Goal: Task Accomplishment & Management: Manage account settings

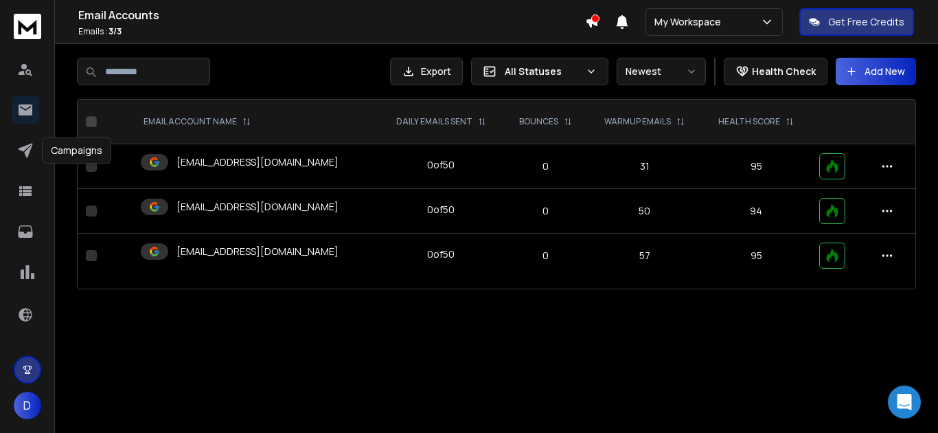
click at [23, 148] on icon at bounding box center [25, 150] width 14 height 14
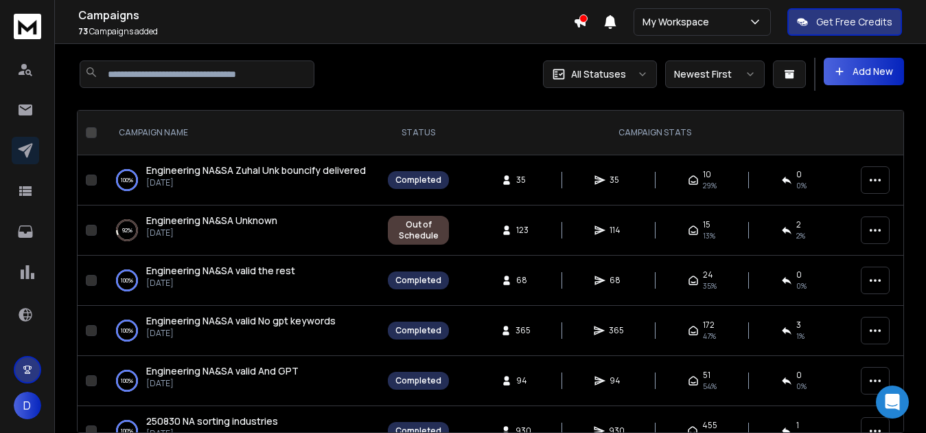
click at [870, 281] on icon "button" at bounding box center [875, 280] width 11 height 3
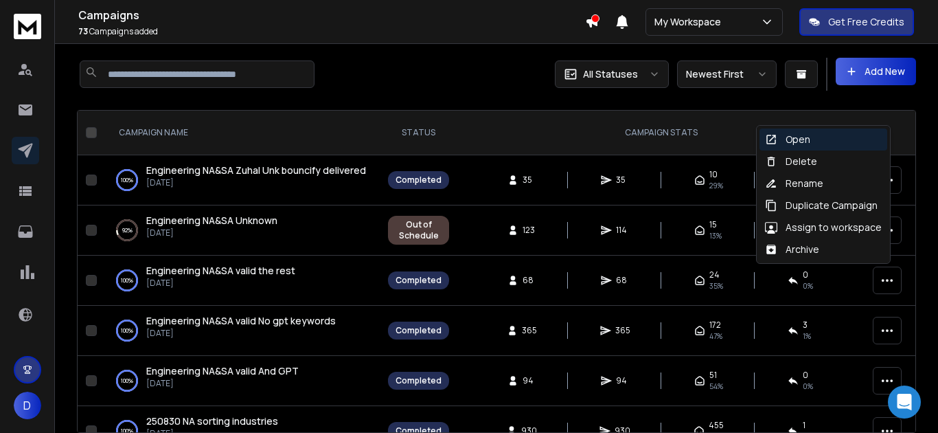
click at [798, 139] on div "Open" at bounding box center [787, 140] width 45 height 14
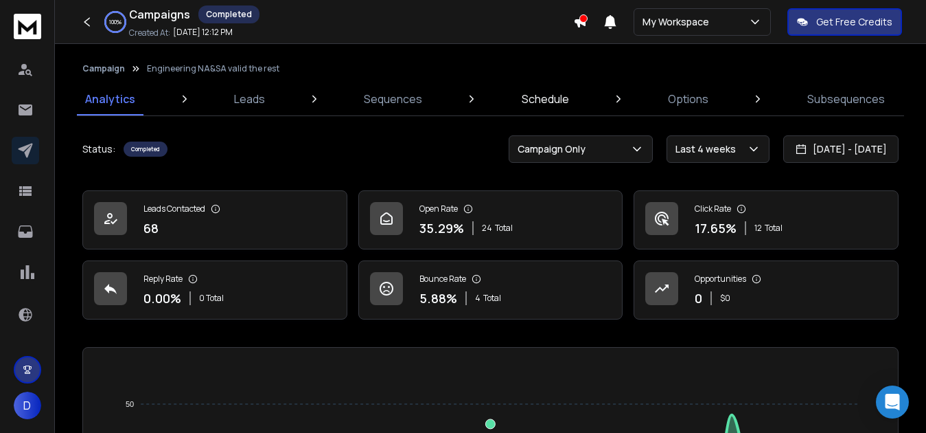
click at [547, 103] on p "Schedule" at bounding box center [545, 99] width 47 height 16
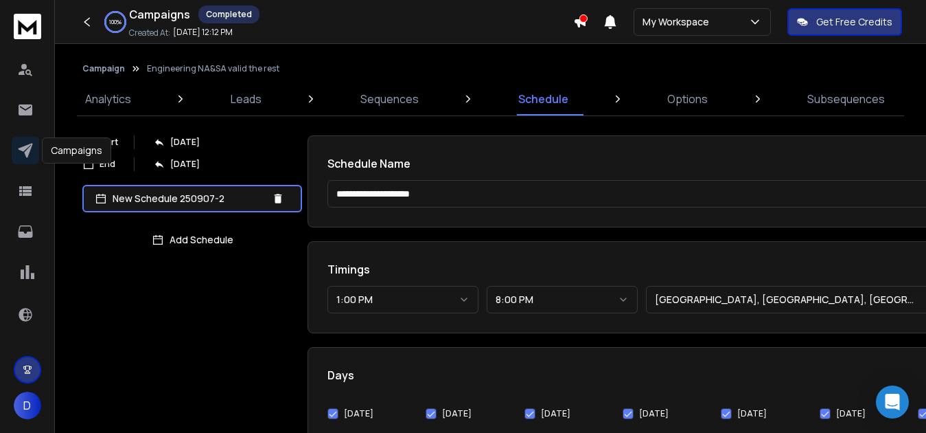
click at [35, 154] on link at bounding box center [25, 150] width 27 height 27
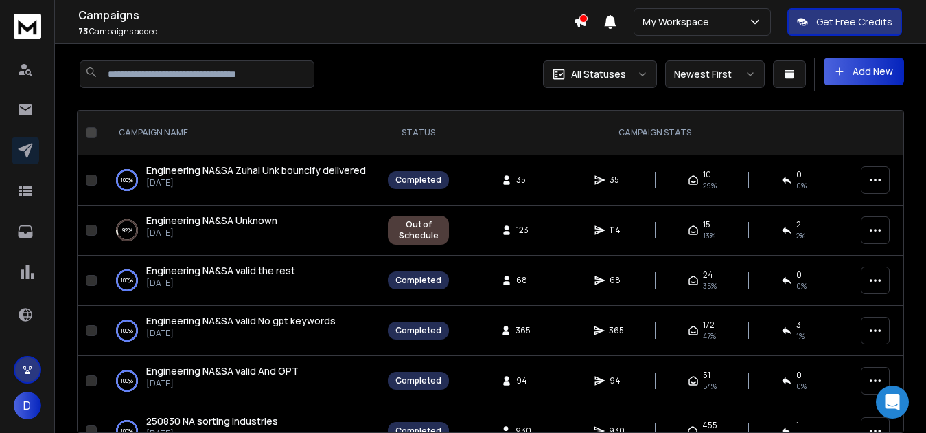
click at [869, 282] on icon "button" at bounding box center [876, 280] width 14 height 14
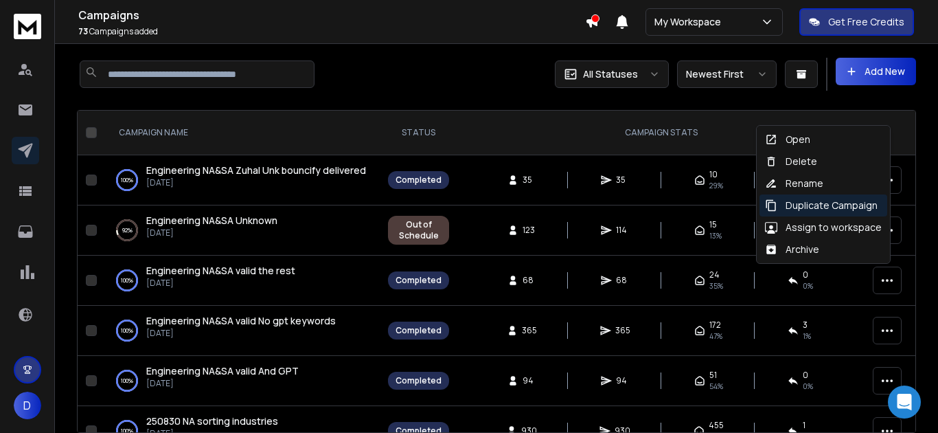
click at [831, 212] on div "Duplicate Campaign" at bounding box center [824, 205] width 128 height 22
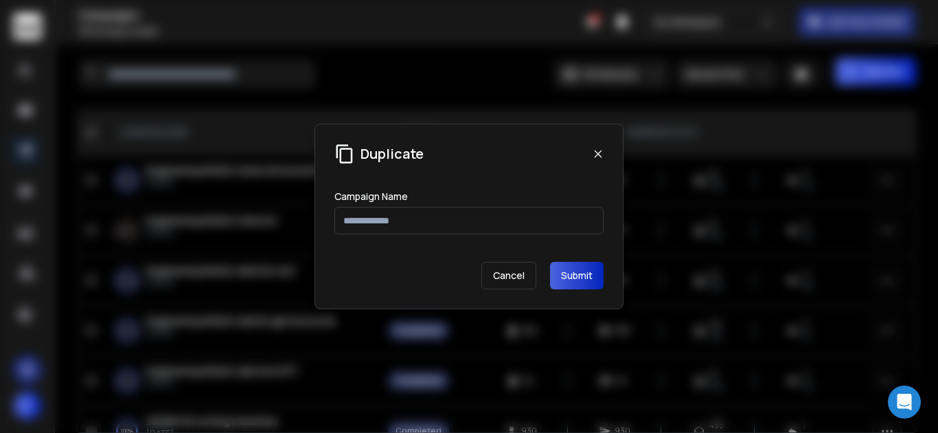
click at [437, 228] on input "text" at bounding box center [468, 220] width 269 height 27
click at [381, 225] on input "text" at bounding box center [468, 220] width 269 height 27
paste input "**********"
type input "**********"
click at [578, 282] on button "Submit" at bounding box center [577, 275] width 54 height 27
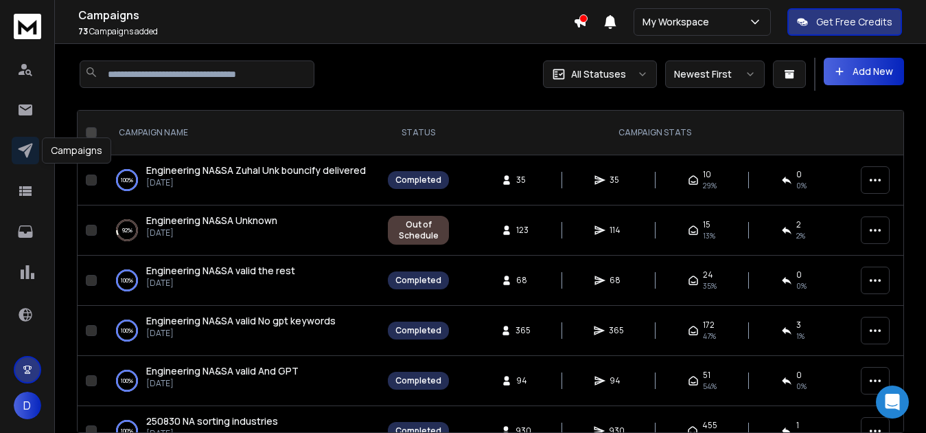
click at [15, 152] on link at bounding box center [25, 150] width 27 height 27
click at [37, 152] on link at bounding box center [25, 150] width 27 height 27
click at [28, 115] on icon at bounding box center [26, 109] width 14 height 11
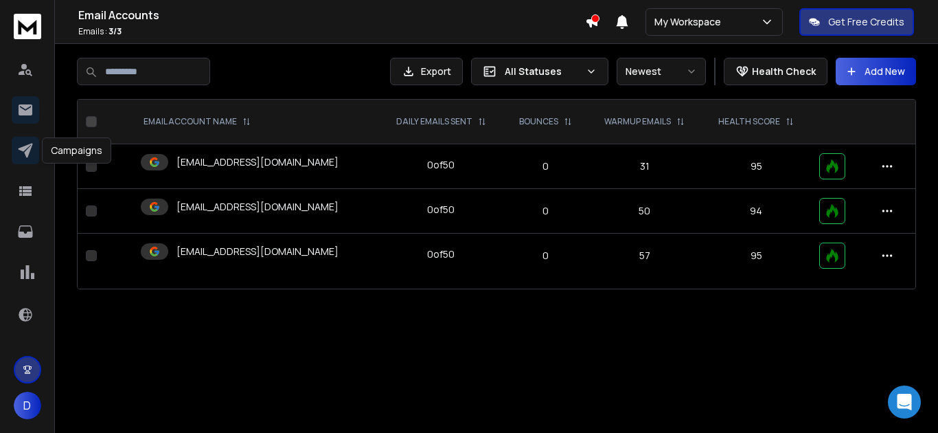
click at [21, 150] on icon at bounding box center [25, 150] width 14 height 14
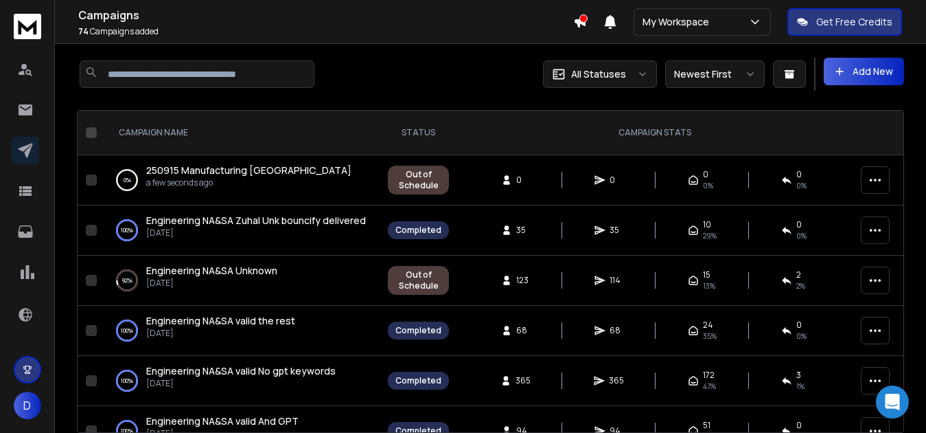
click at [871, 178] on button "button" at bounding box center [875, 179] width 29 height 27
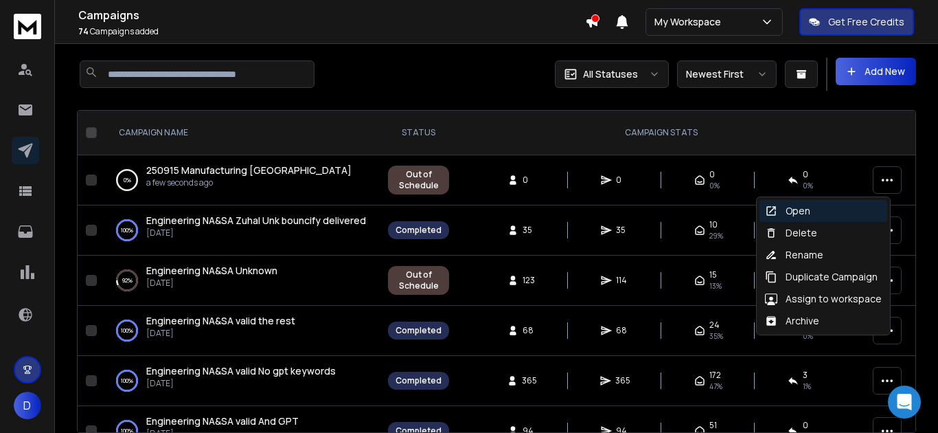
click at [800, 213] on div "Open" at bounding box center [787, 211] width 45 height 14
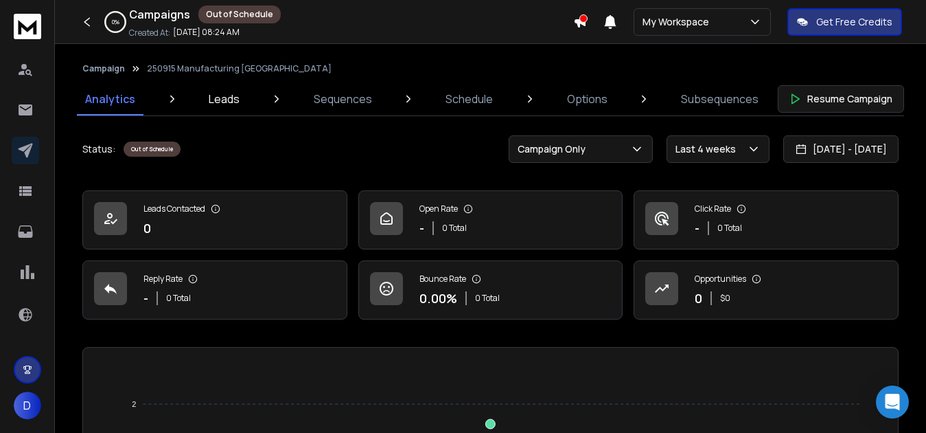
click at [233, 103] on p "Leads" at bounding box center [224, 99] width 31 height 16
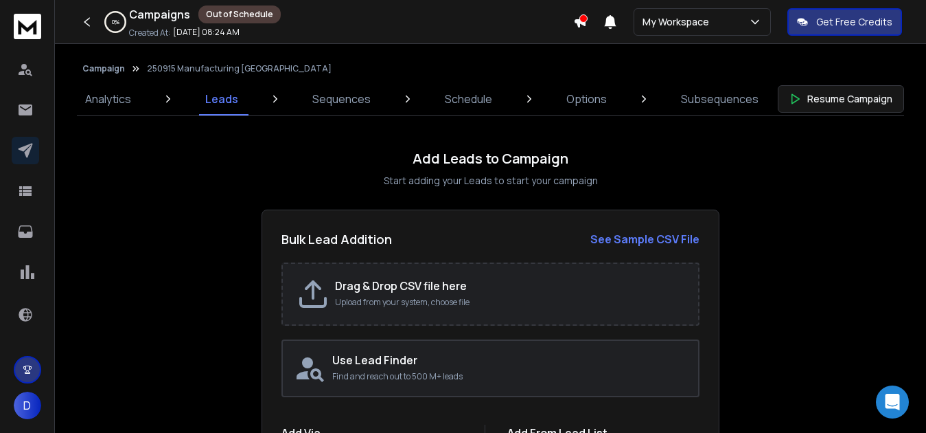
click at [448, 284] on h2 "Drag & Drop CSV file here" at bounding box center [510, 285] width 350 height 16
type input "**********"
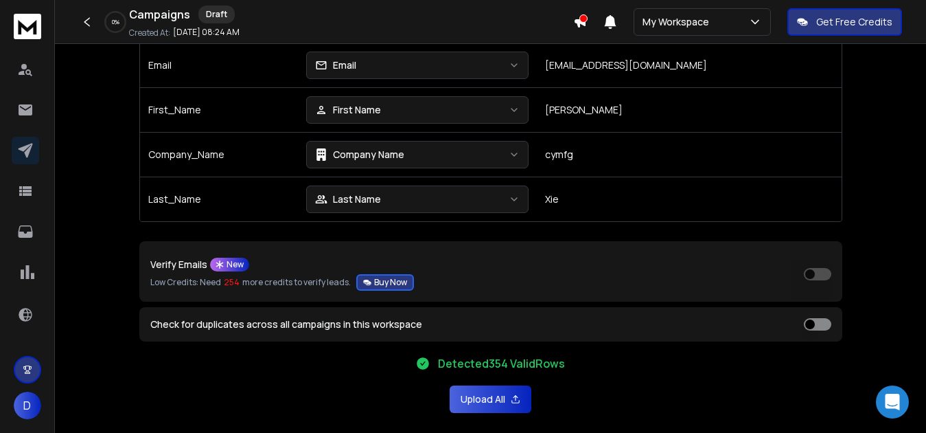
scroll to position [254, 0]
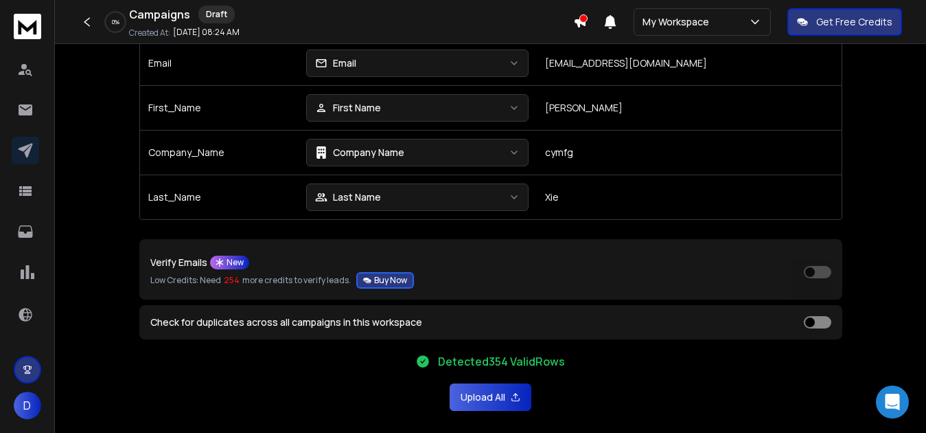
click at [828, 321] on button "Check for duplicates across all campaigns in this workspace" at bounding box center [817, 322] width 27 height 12
click at [493, 393] on button "Upload All" at bounding box center [491, 396] width 82 height 27
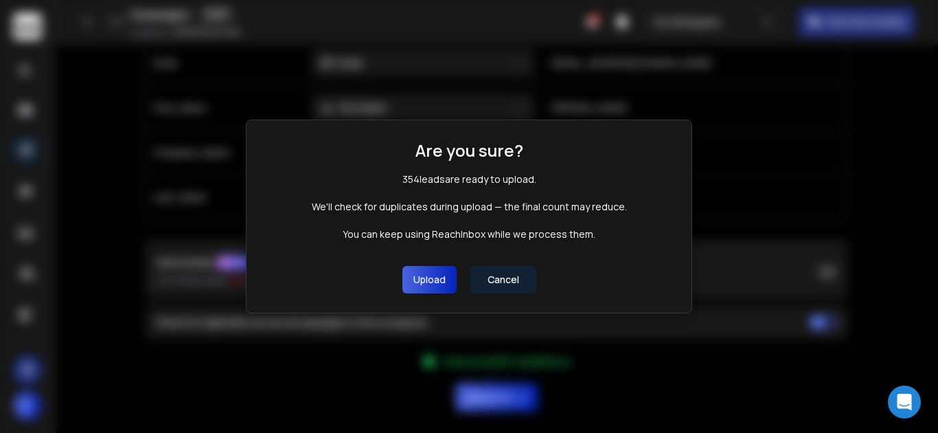
click at [424, 277] on button "Upload" at bounding box center [429, 279] width 54 height 27
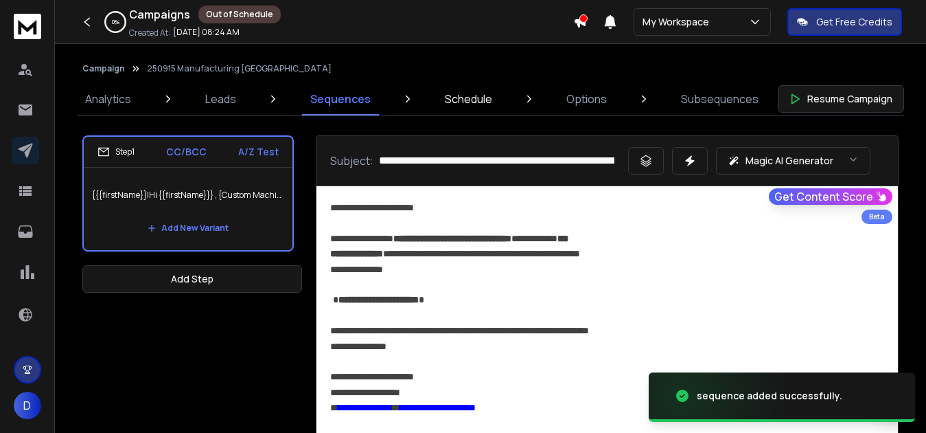
click at [467, 106] on p "Schedule" at bounding box center [468, 99] width 47 height 16
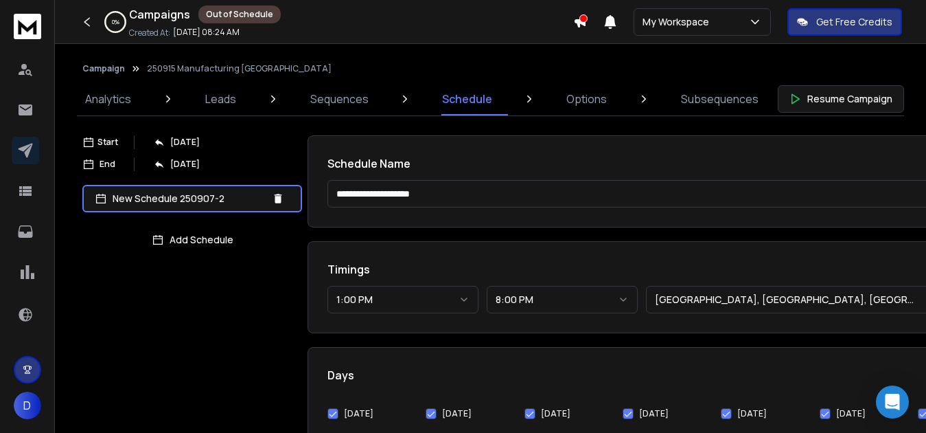
click at [200, 145] on p "[DATE]" at bounding box center [185, 142] width 30 height 11
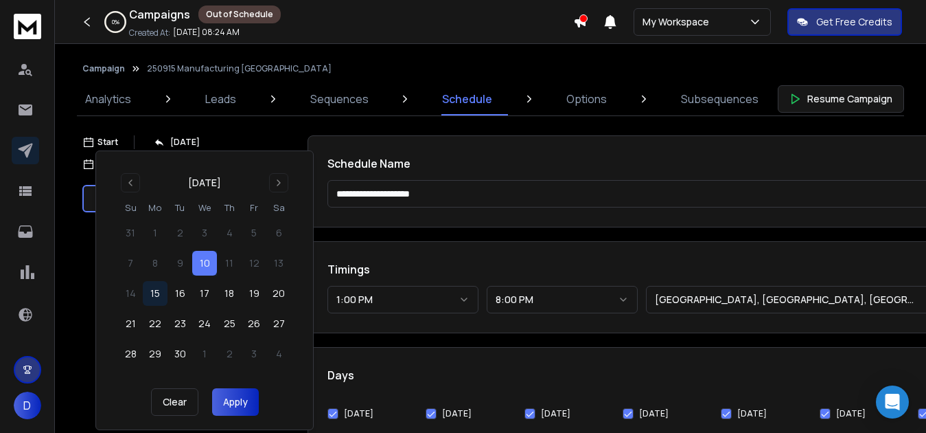
click at [150, 295] on button "15" at bounding box center [155, 293] width 25 height 25
click at [236, 405] on button "Apply" at bounding box center [235, 401] width 47 height 27
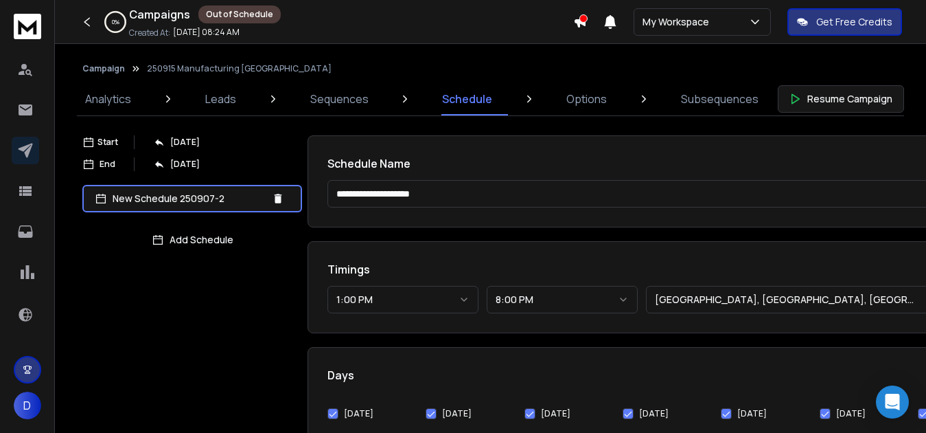
click at [200, 161] on p "[DATE]" at bounding box center [185, 164] width 30 height 11
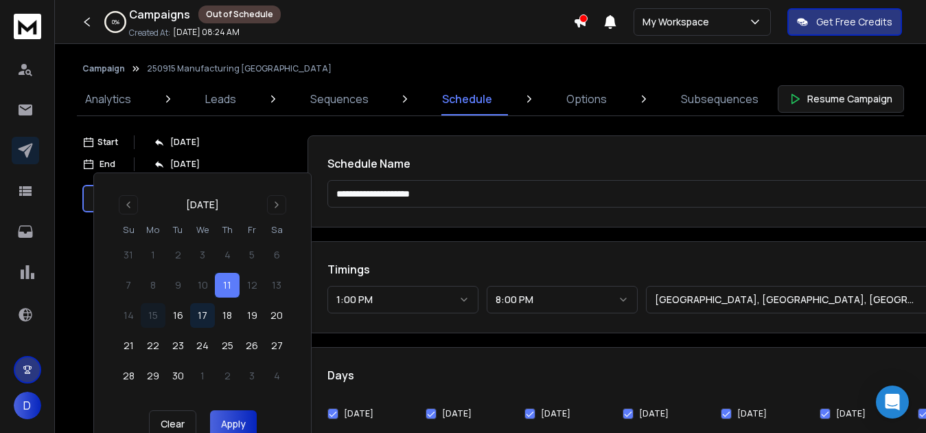
click at [200, 316] on button "17" at bounding box center [202, 315] width 25 height 25
click at [232, 419] on button "Apply" at bounding box center [233, 423] width 47 height 27
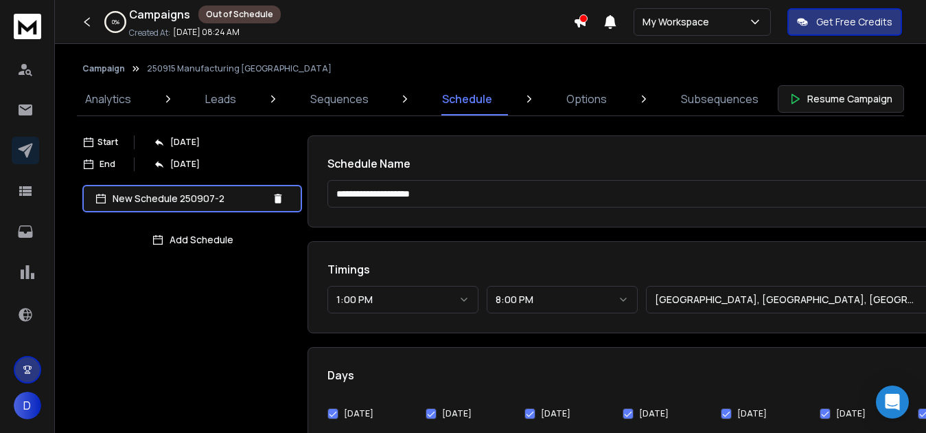
click at [505, 193] on input "**********" at bounding box center [646, 193] width 637 height 27
click at [439, 196] on input "**********" at bounding box center [646, 193] width 637 height 27
click at [496, 201] on input "**********" at bounding box center [646, 193] width 637 height 27
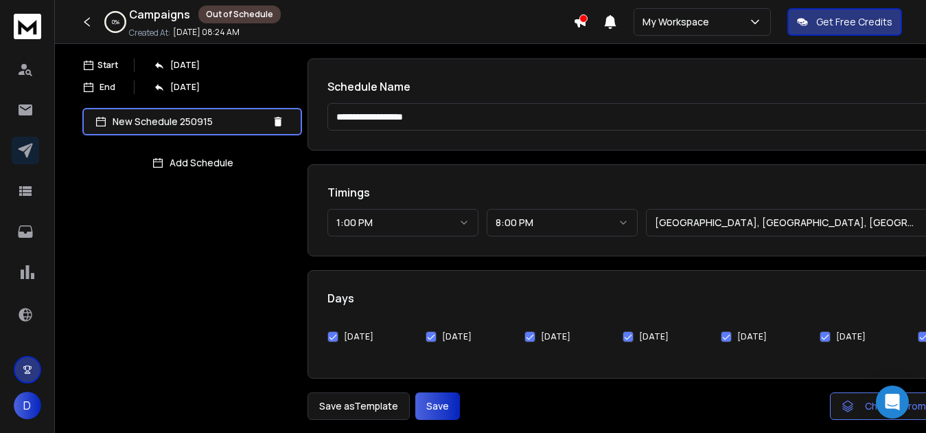
scroll to position [83, 0]
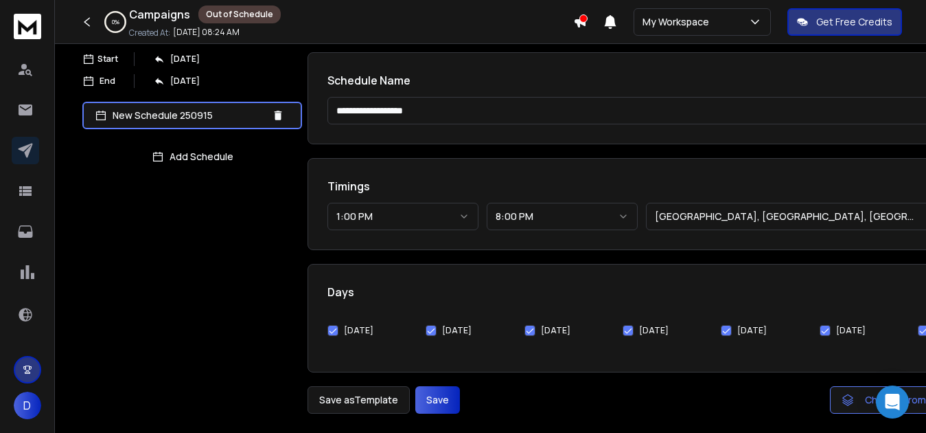
type input "**********"
click at [437, 404] on button "Save" at bounding box center [437, 399] width 45 height 27
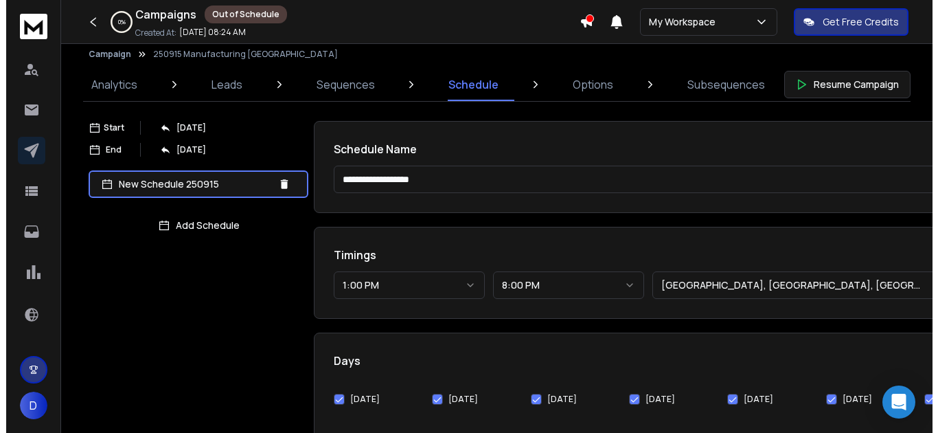
scroll to position [0, 0]
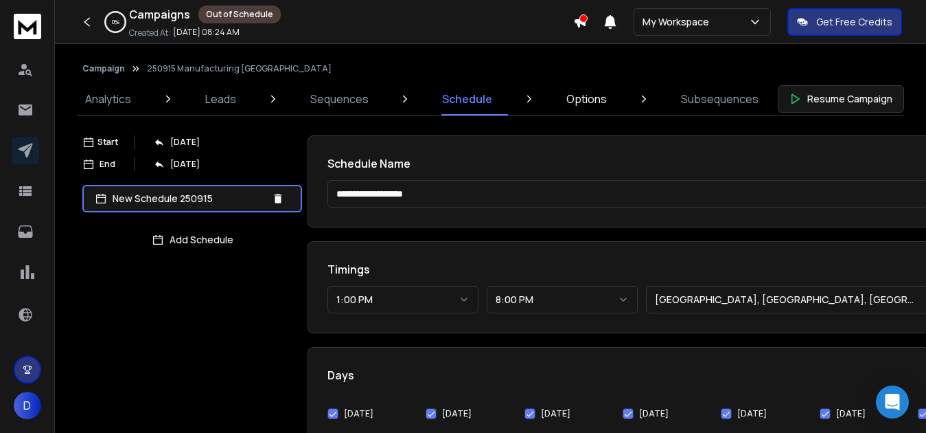
click at [584, 98] on p "Options" at bounding box center [587, 99] width 41 height 16
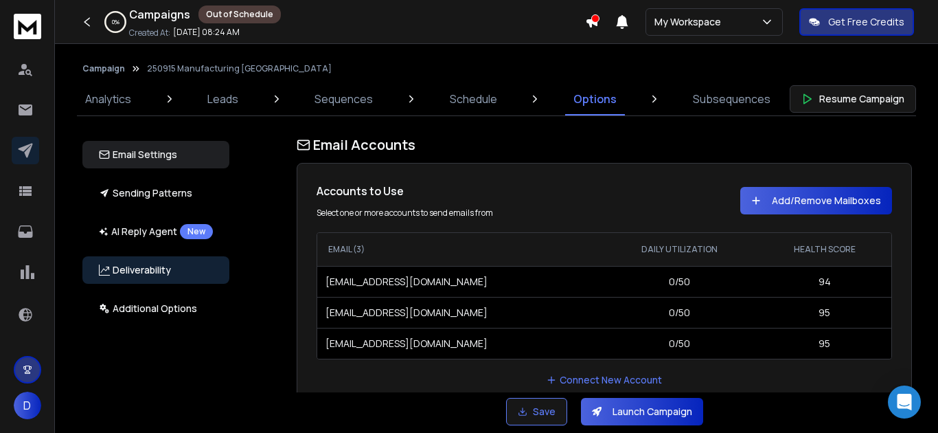
click at [133, 265] on p "Deliverability" at bounding box center [135, 270] width 72 height 14
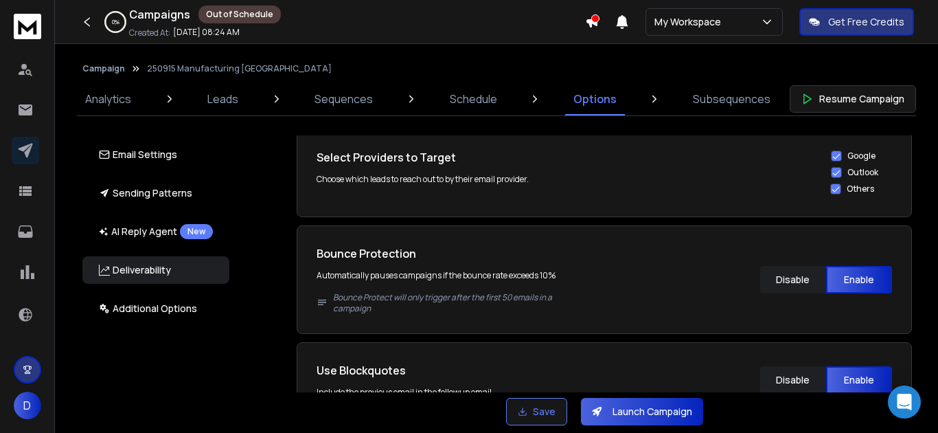
scroll to position [1932, 0]
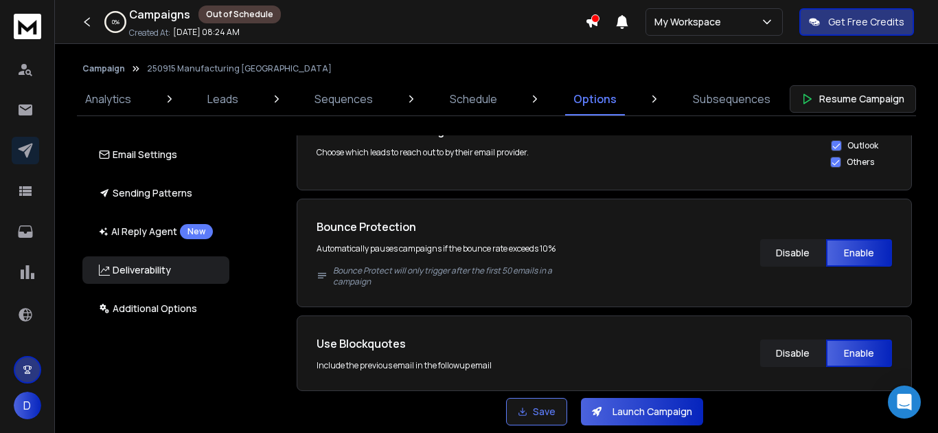
click at [650, 406] on button "Launch Campaign" at bounding box center [642, 411] width 122 height 27
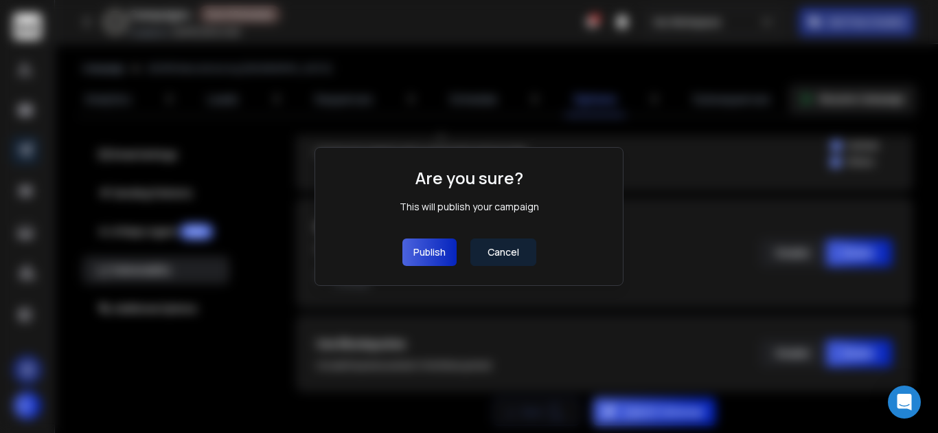
click at [429, 257] on button "Publish" at bounding box center [429, 251] width 54 height 27
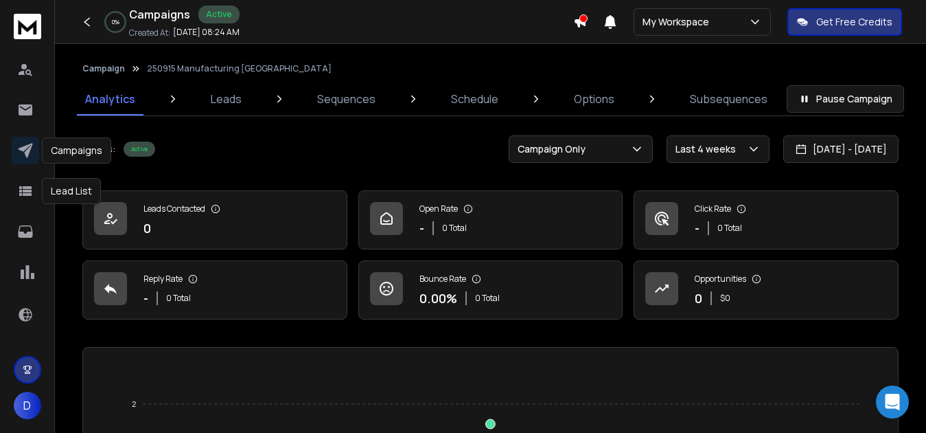
click at [25, 161] on link at bounding box center [25, 150] width 27 height 27
